Goal: Information Seeking & Learning: Check status

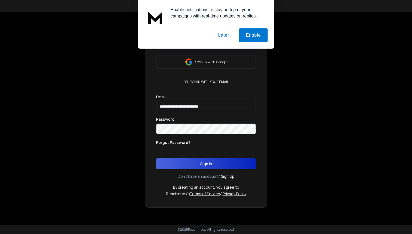
click at [205, 164] on button "Sign In" at bounding box center [206, 163] width 100 height 11
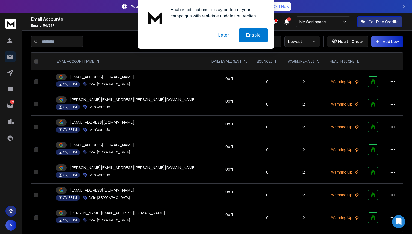
click at [224, 31] on button "Later" at bounding box center [223, 35] width 25 height 14
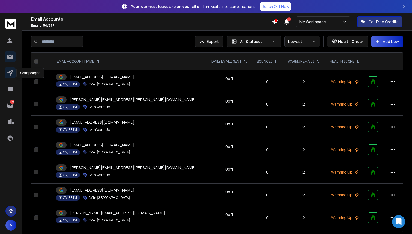
click at [10, 74] on icon at bounding box center [10, 73] width 6 height 6
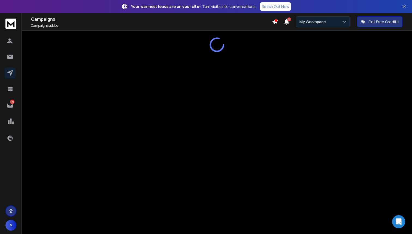
click at [343, 23] on icon "button" at bounding box center [343, 21] width 5 height 5
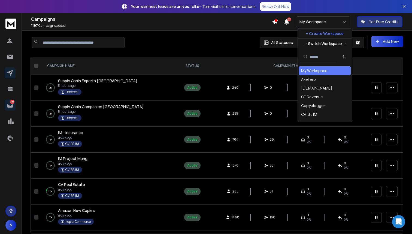
click at [11, 106] on icon at bounding box center [10, 104] width 6 height 5
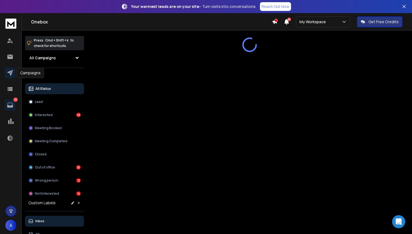
click at [11, 75] on icon at bounding box center [10, 72] width 7 height 7
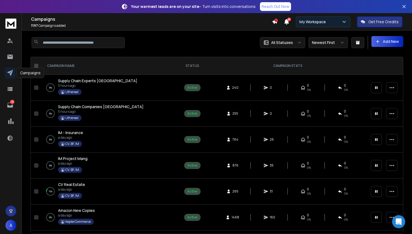
click at [324, 17] on button "My Workspace" at bounding box center [323, 21] width 54 height 11
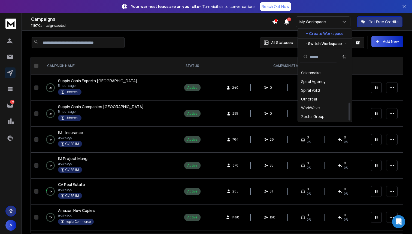
scroll to position [111, 0]
click at [321, 79] on div "Spiral Agency" at bounding box center [313, 81] width 24 height 5
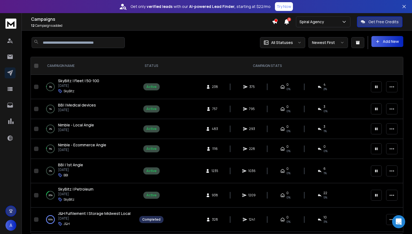
click at [79, 81] on span "SkyBitz | Fleet | 50-100" at bounding box center [78, 80] width 41 height 5
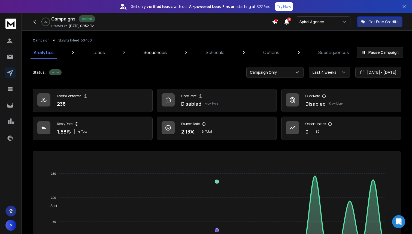
click at [165, 49] on p "Sequences" at bounding box center [155, 52] width 23 height 7
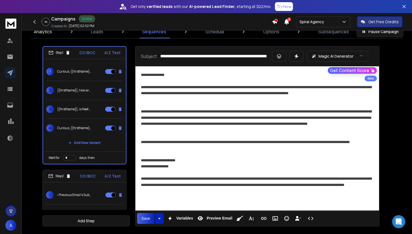
click at [55, 33] on link "Analytics" at bounding box center [43, 31] width 25 height 13
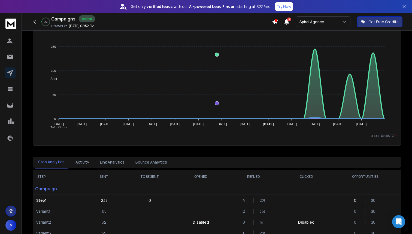
scroll to position [187, 0]
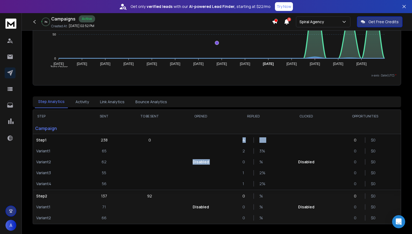
drag, startPoint x: 243, startPoint y: 149, endPoint x: 137, endPoint y: 152, distance: 106.1
click at [138, 153] on tr "Step 1 Variant 1 Variant 2 Variant 3 Variant 4 238 65 62 55 56 0 Disabled 4 2 %…" at bounding box center [217, 162] width 368 height 56
click at [137, 152] on td "0" at bounding box center [150, 162] width 56 height 56
click at [90, 101] on button "Activity" at bounding box center [82, 102] width 20 height 12
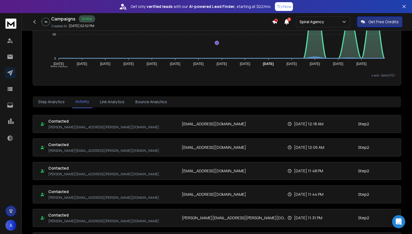
click at [51, 101] on button "Step Analytics" at bounding box center [51, 102] width 33 height 12
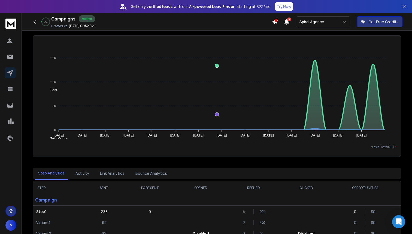
scroll to position [0, 0]
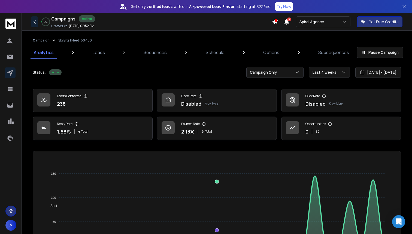
click at [37, 22] on button at bounding box center [34, 21] width 7 height 11
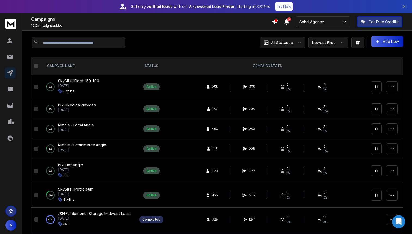
click at [89, 43] on input at bounding box center [78, 42] width 93 height 11
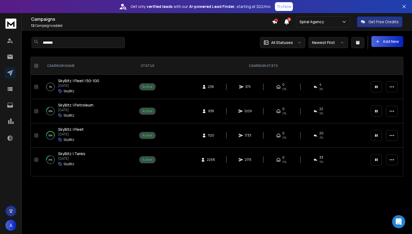
type input "*******"
click at [77, 155] on span "SkyBitz | Tanks" at bounding box center [71, 153] width 27 height 5
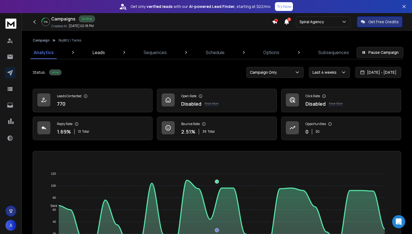
click at [106, 57] on link "Leads" at bounding box center [98, 52] width 19 height 13
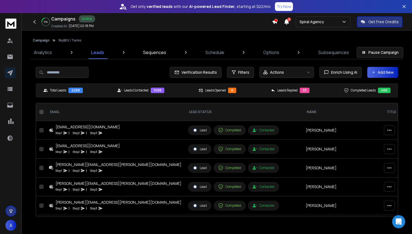
click at [167, 49] on link "Sequences" at bounding box center [155, 52] width 30 height 13
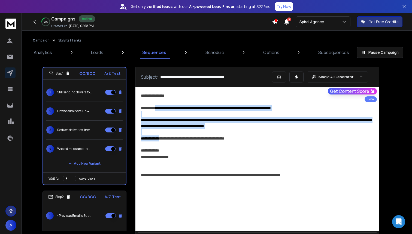
drag, startPoint x: 159, startPoint y: 106, endPoint x: 159, endPoint y: 140, distance: 34.3
click at [159, 140] on div "**********" at bounding box center [257, 123] width 233 height 37
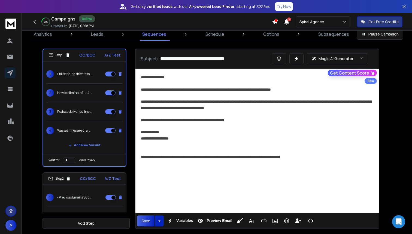
scroll to position [21, 0]
